Goal: Task Accomplishment & Management: Use online tool/utility

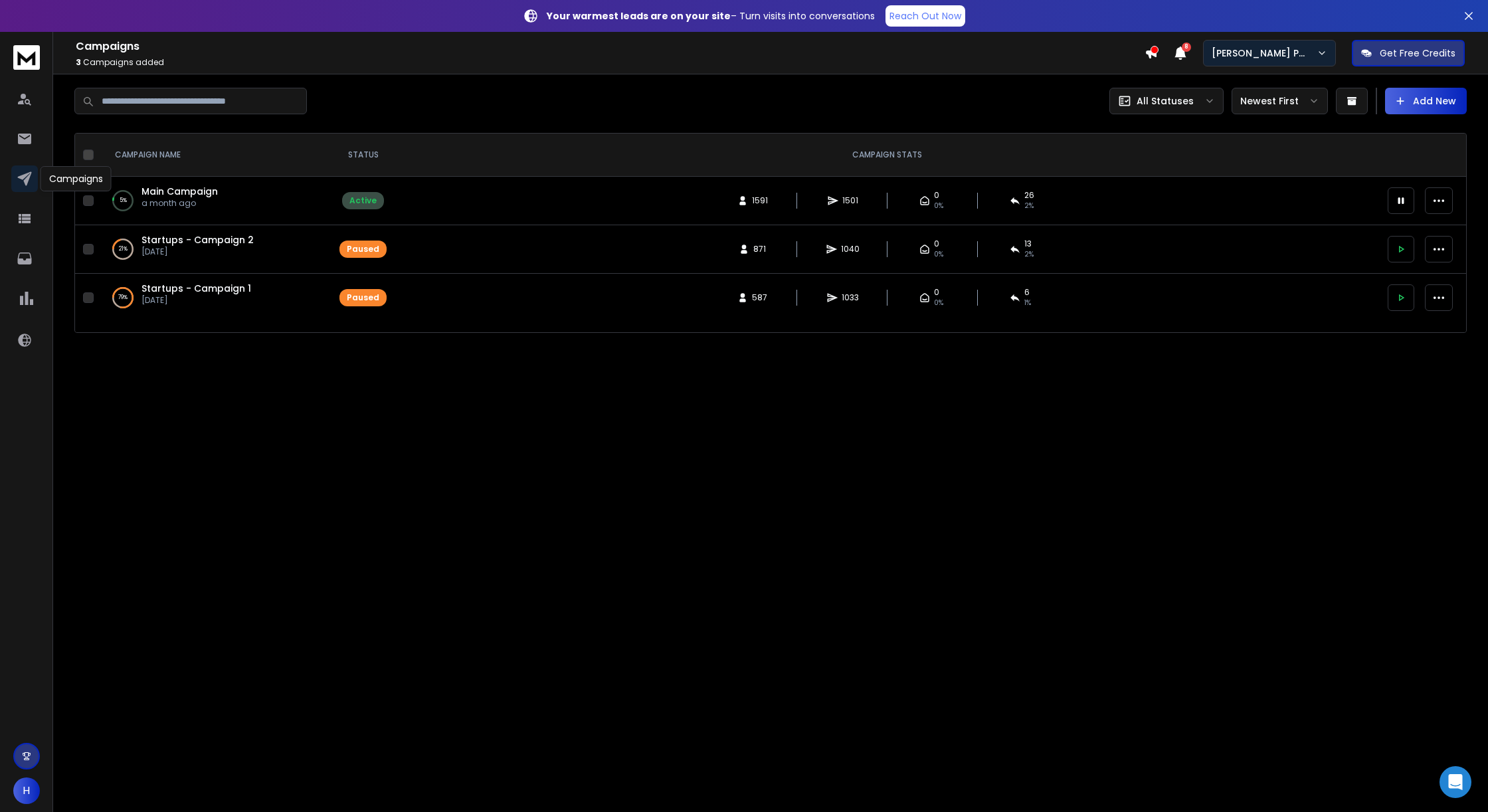
click at [1232, 55] on p "Dean Iacovetti - Vanta Partners" at bounding box center [1264, 53] width 105 height 13
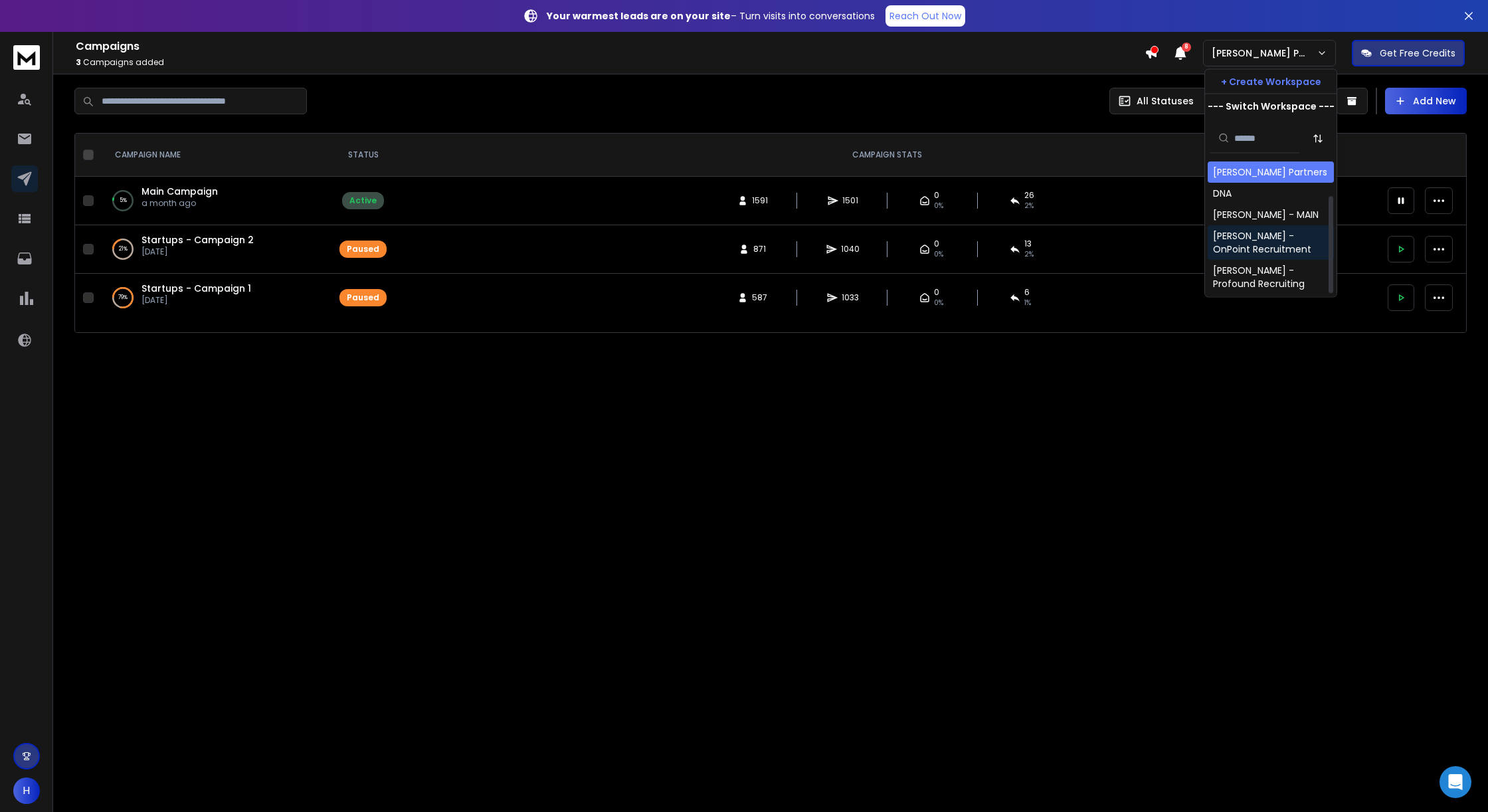
scroll to position [47, 0]
click at [1233, 241] on div "[PERSON_NAME] - OnPoint Recruitment" at bounding box center [1271, 242] width 116 height 27
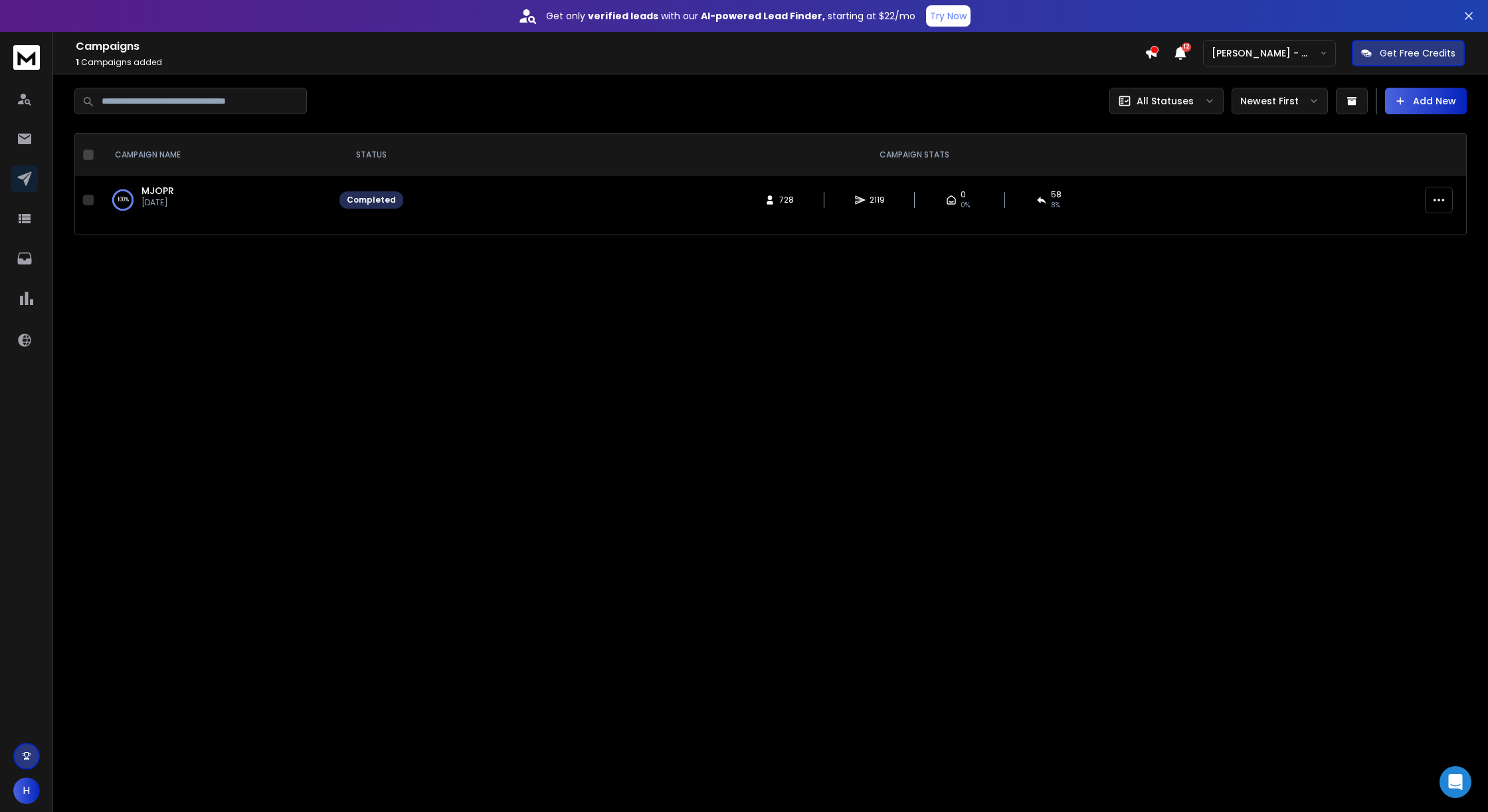
click at [151, 190] on span "MJOPR" at bounding box center [157, 190] width 32 height 13
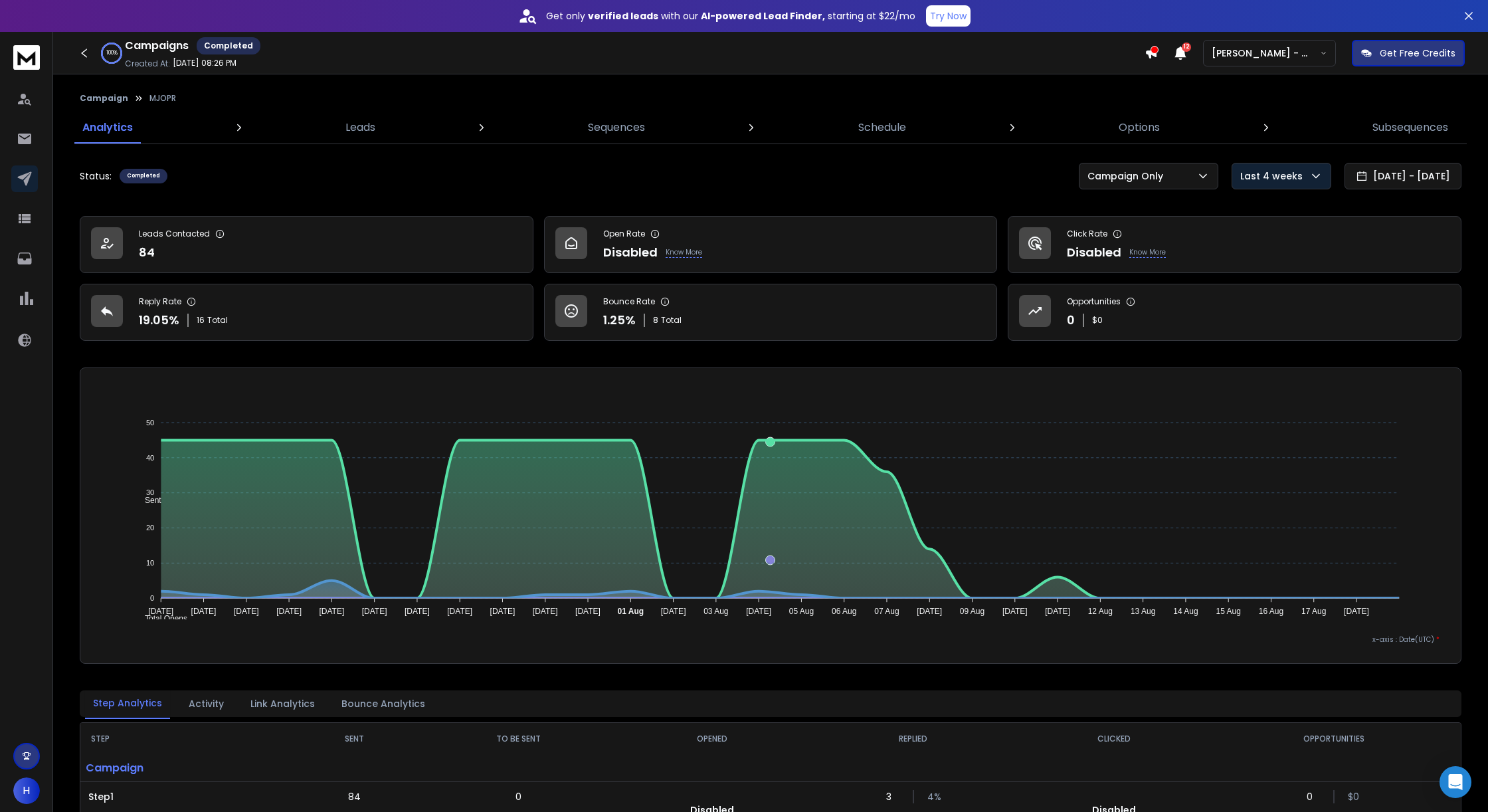
click at [1240, 177] on p "Last 4 weeks" at bounding box center [1274, 175] width 68 height 13
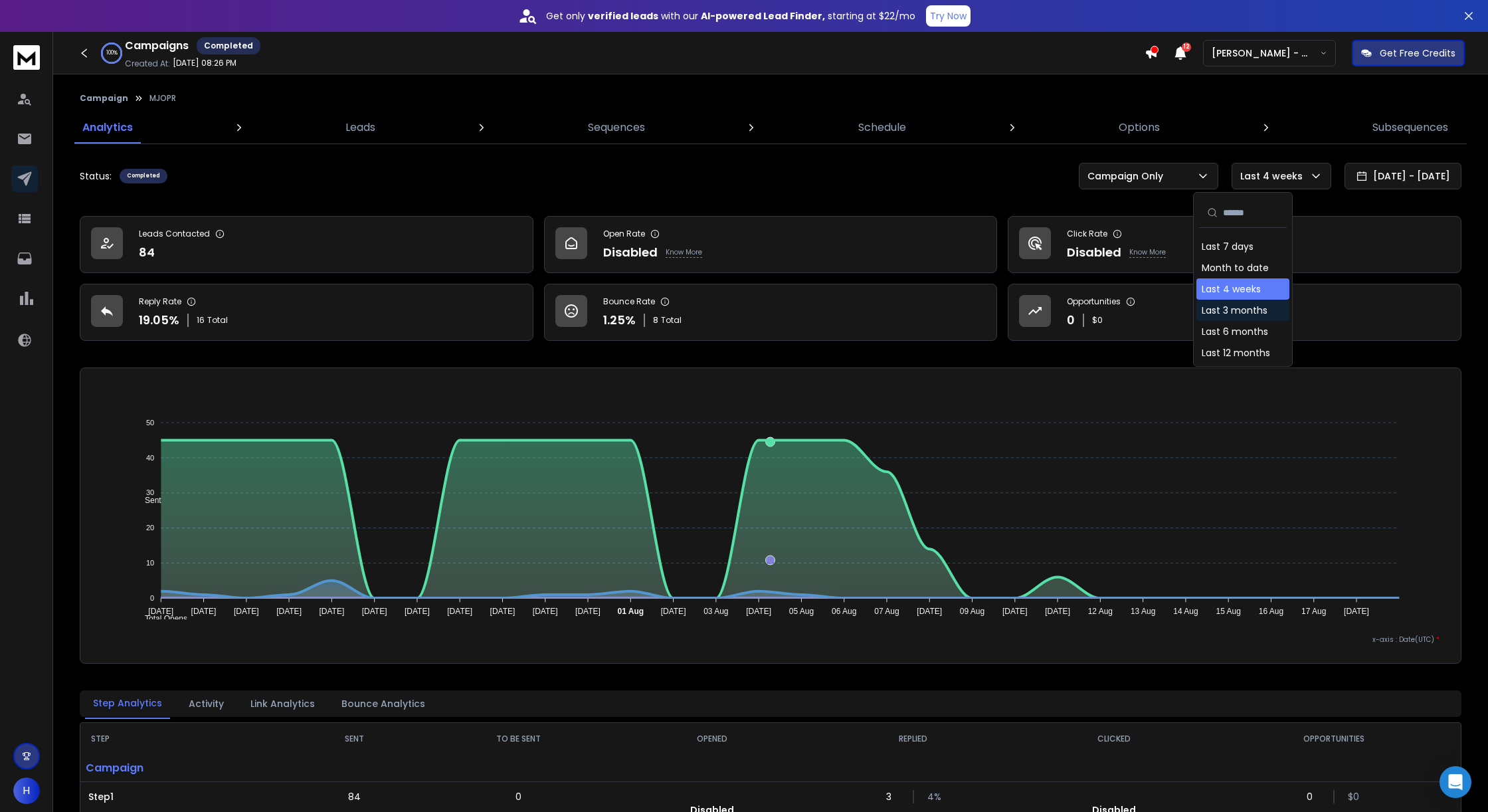
click at [1242, 309] on div "Last 3 months" at bounding box center [1235, 310] width 66 height 13
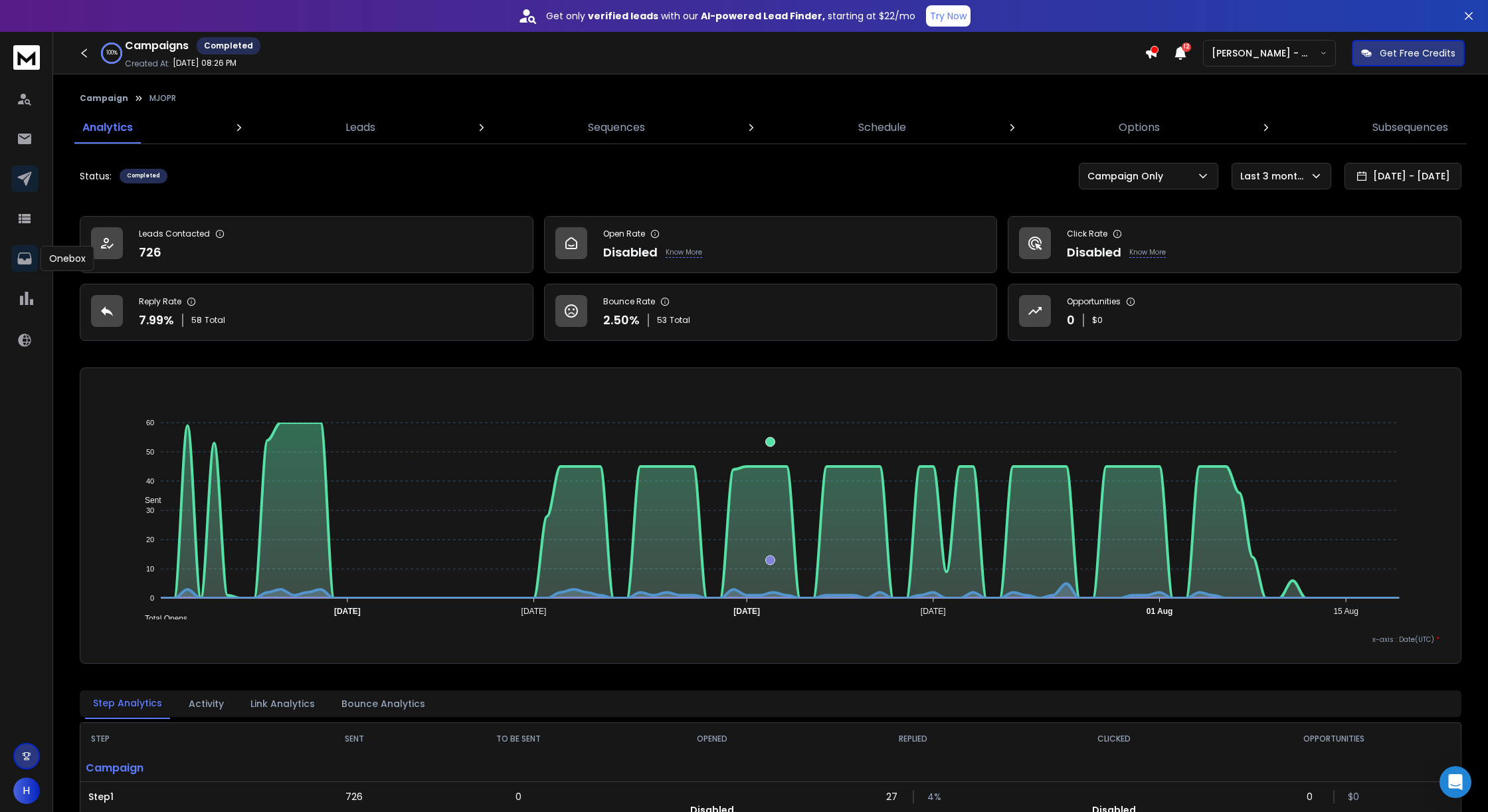
click at [19, 255] on icon at bounding box center [24, 258] width 14 height 12
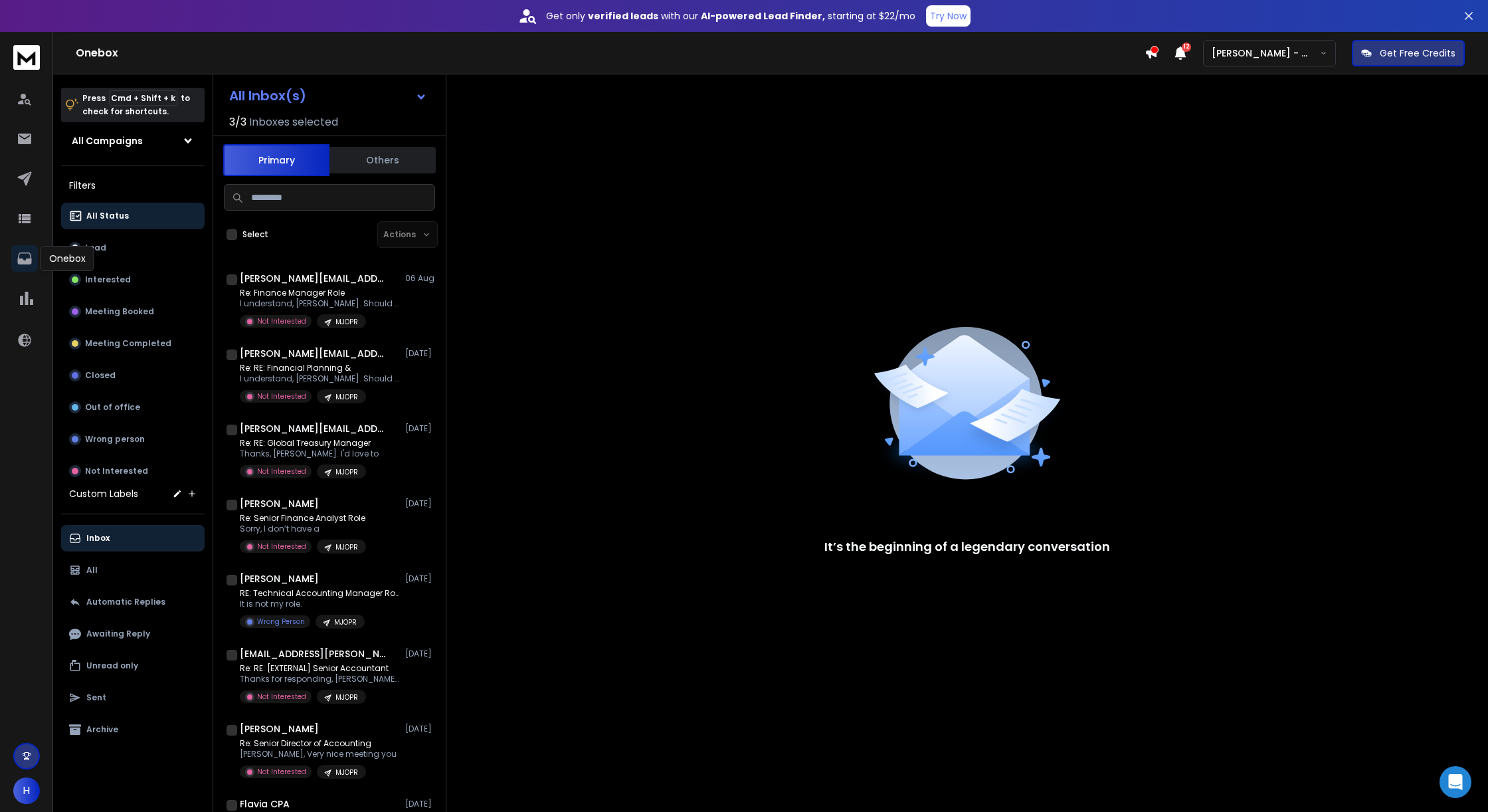
click at [15, 256] on link at bounding box center [24, 259] width 27 height 27
